Goal: Task Accomplishment & Management: Complete application form

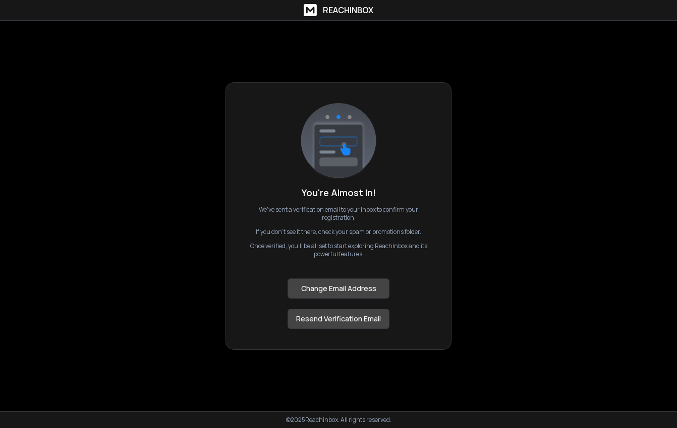
click at [367, 65] on button "Later" at bounding box center [370, 64] width 45 height 25
click at [474, 327] on div "Welcome to ReachInbox 10x your leads, meetings and deals. You're Almost In! We'…" at bounding box center [338, 216] width 677 height 350
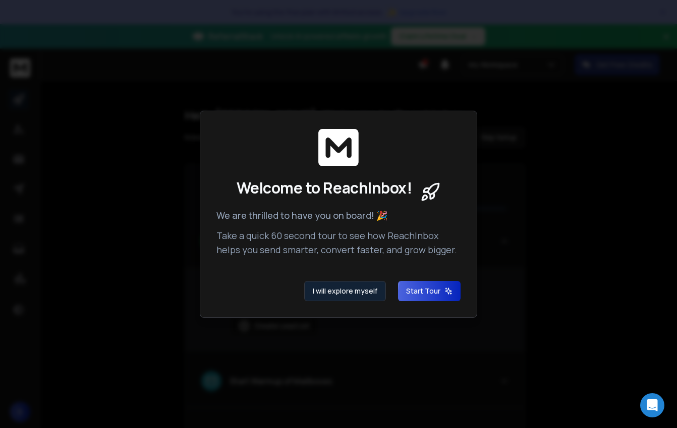
click at [366, 292] on button "I will explore myself" at bounding box center [345, 291] width 82 height 20
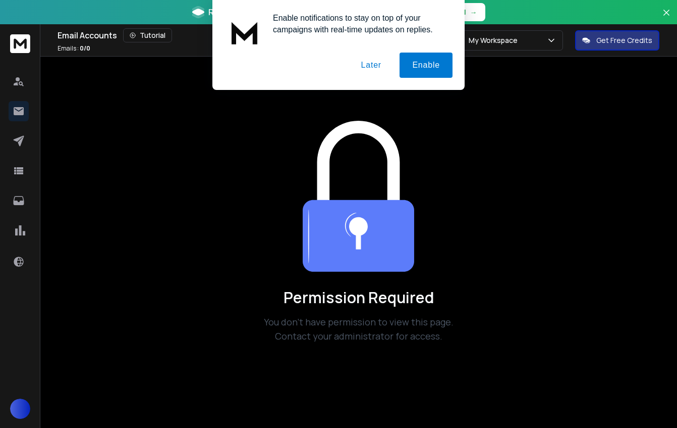
click at [363, 68] on button "Later" at bounding box center [370, 64] width 45 height 25
